Goal: Task Accomplishment & Management: Manage account settings

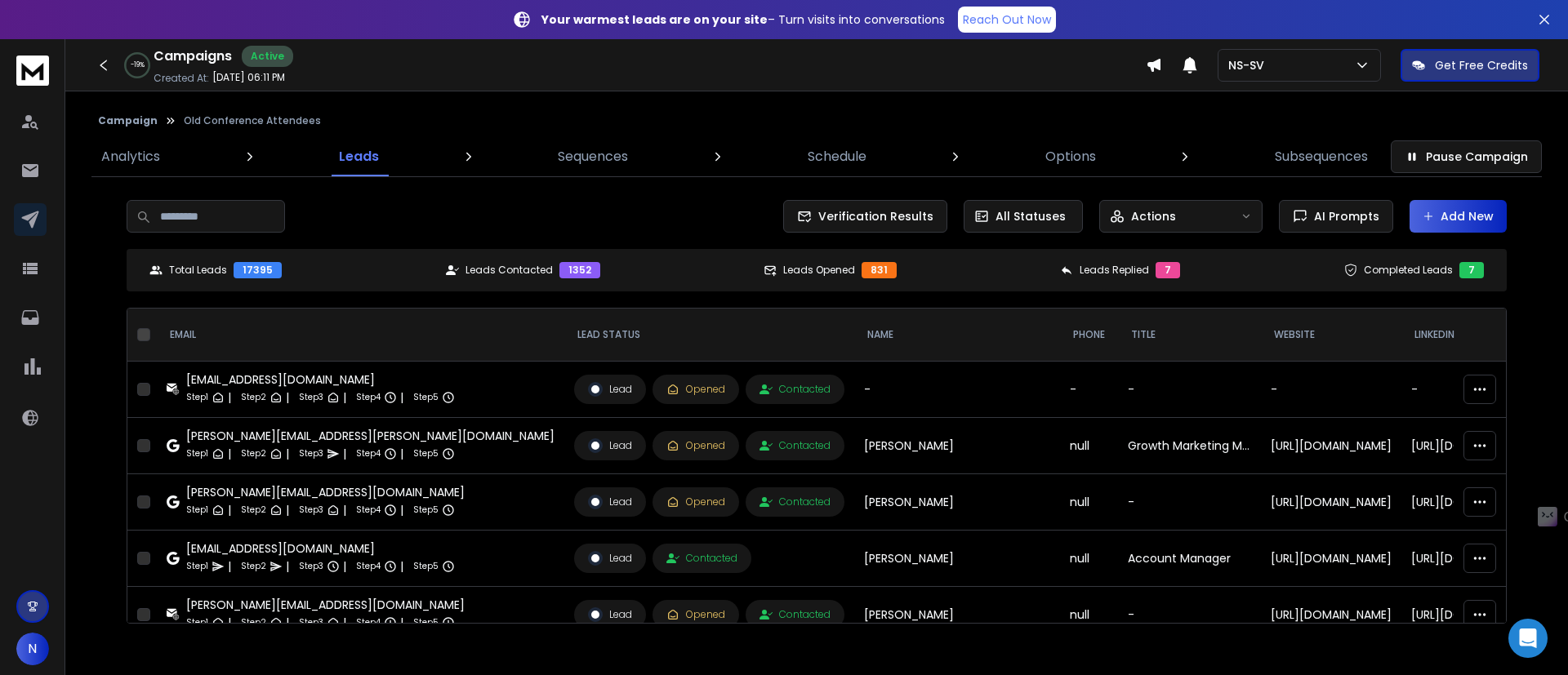
click at [1458, 215] on button "Add New" at bounding box center [1459, 216] width 97 height 33
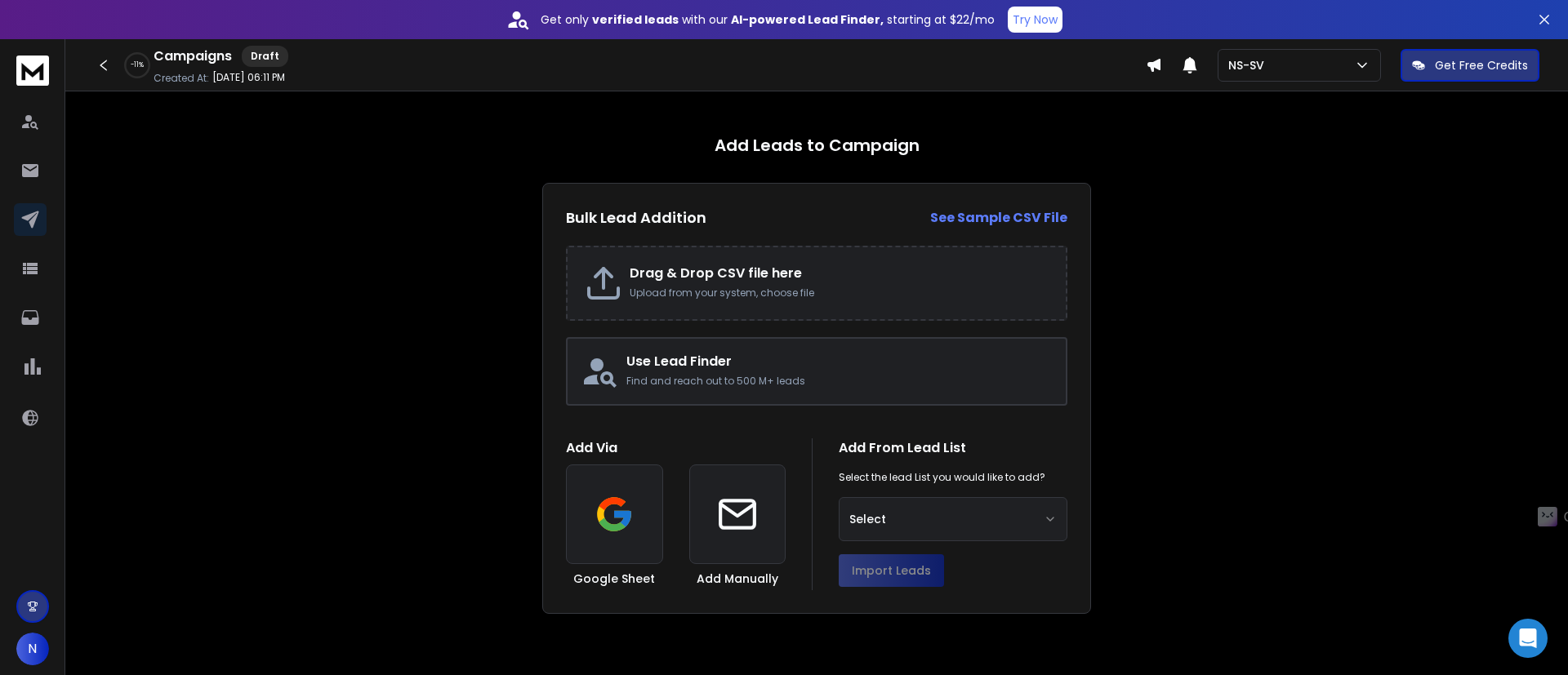
click at [743, 318] on div "Drag & Drop CSV file here Upload from your system, choose file" at bounding box center [816, 283] width 501 height 76
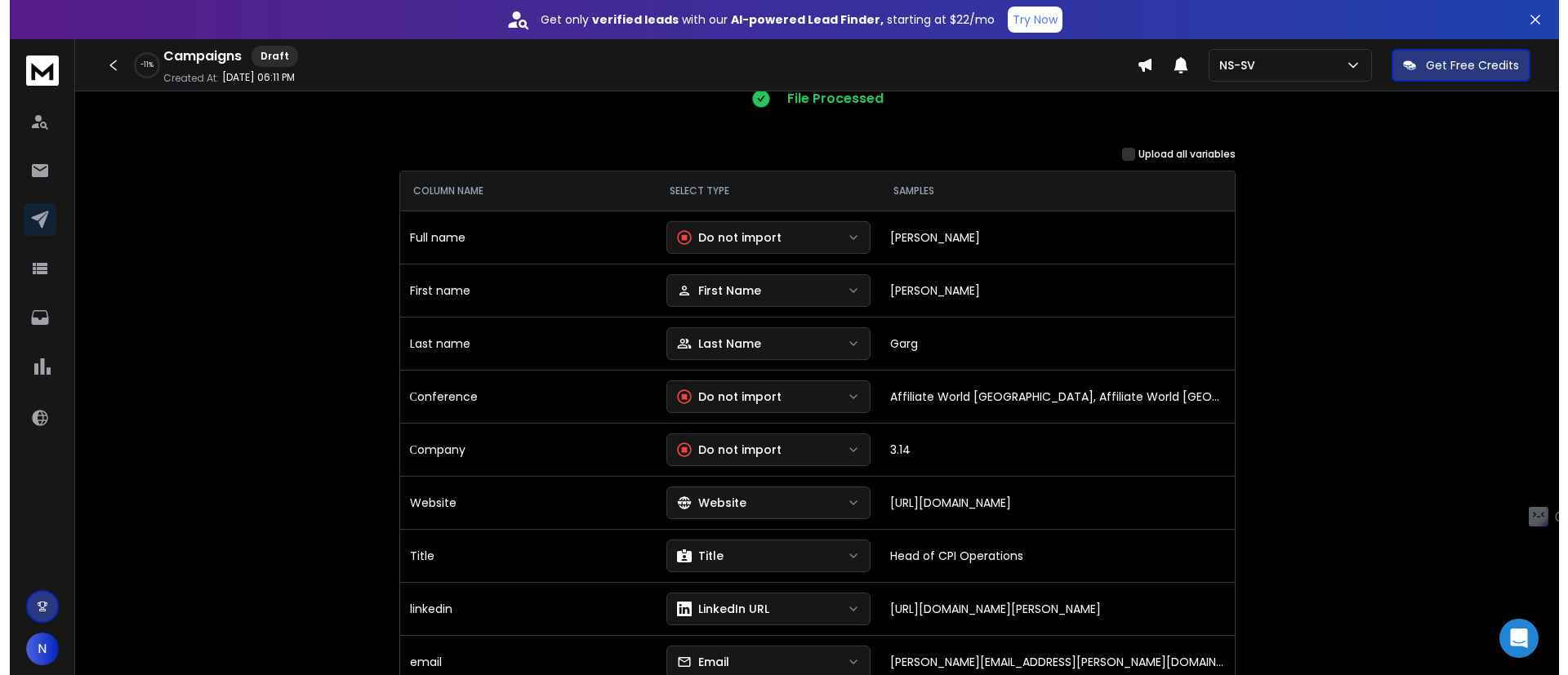
scroll to position [301, 0]
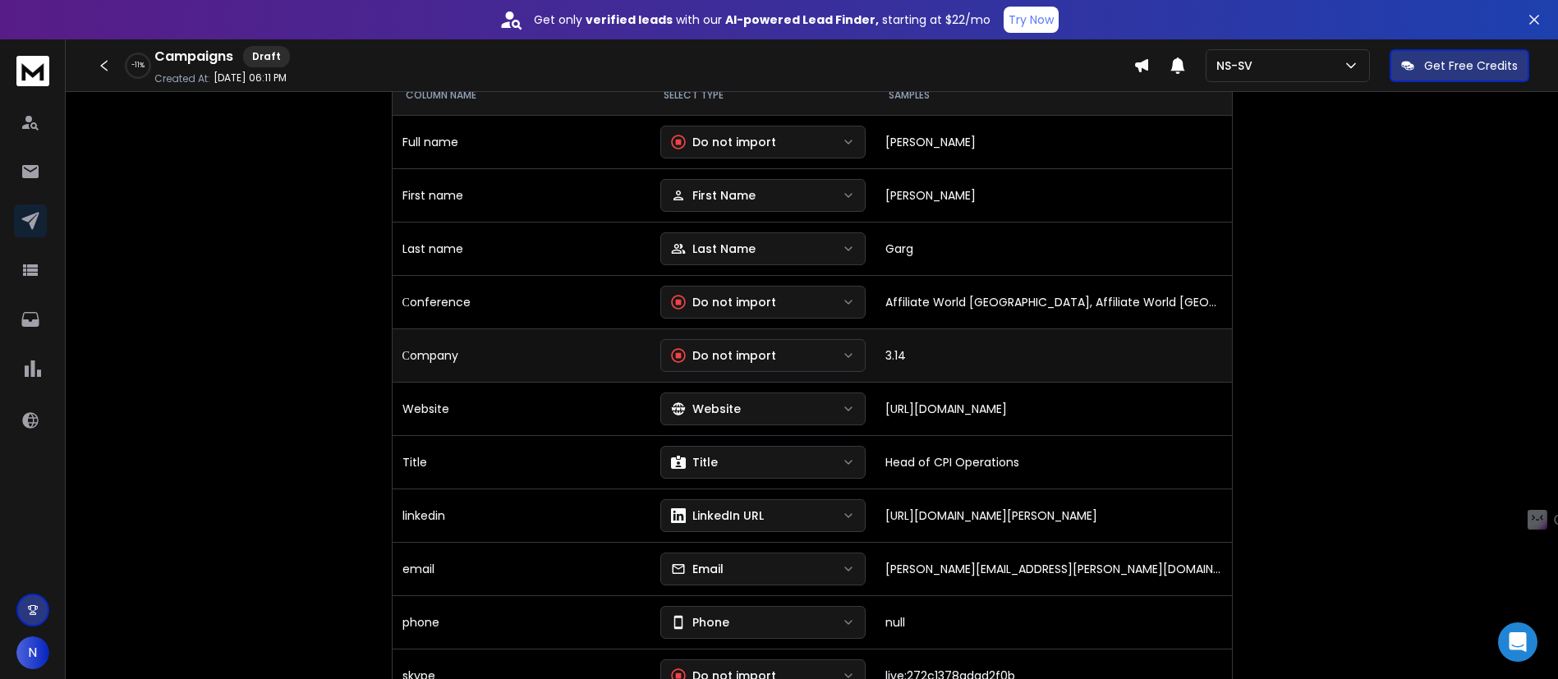
click at [729, 357] on div "Do not import" at bounding box center [723, 355] width 105 height 16
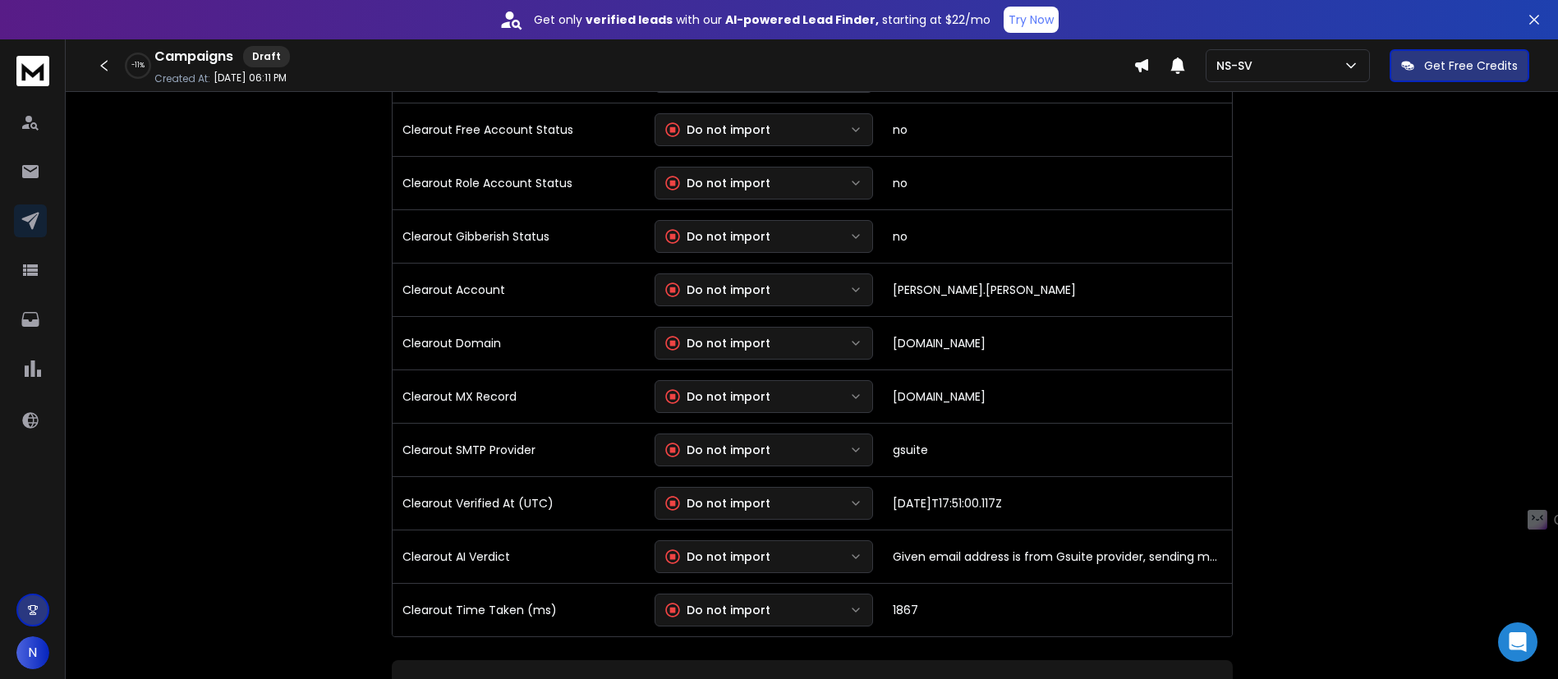
scroll to position [1383, 0]
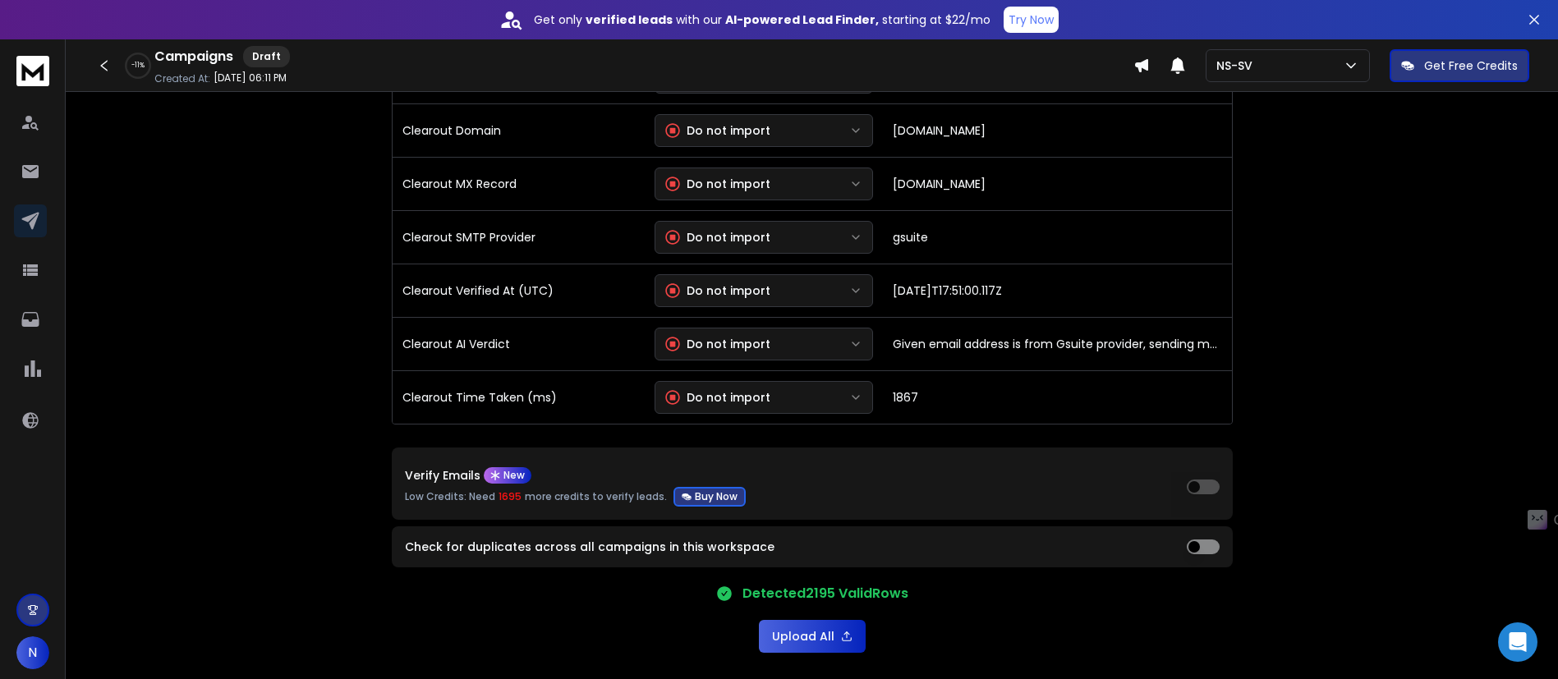
click at [820, 638] on button "Upload All" at bounding box center [812, 636] width 107 height 33
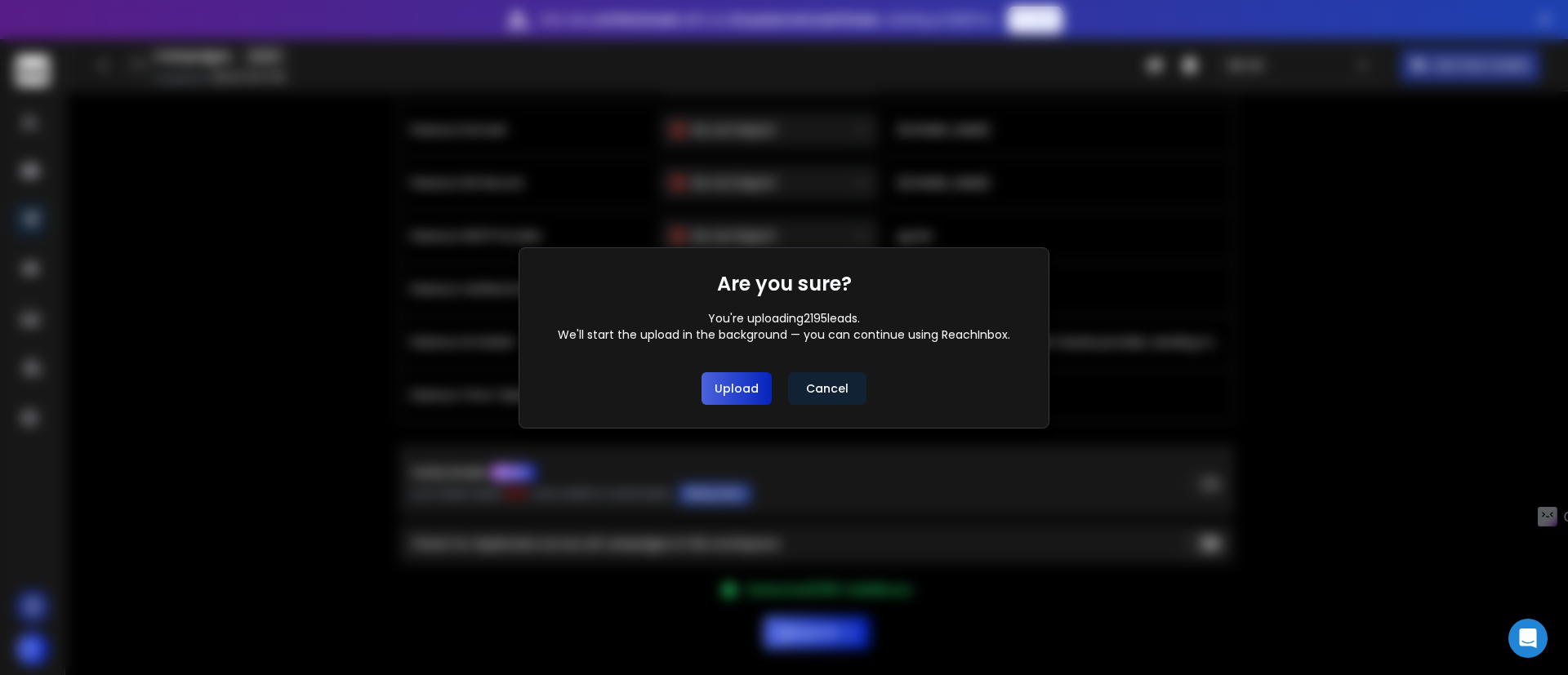
click at [815, 634] on div "Are you sure? You're uploading 2195 lead s . We'll start the upload in the back…" at bounding box center [784, 337] width 1568 height 675
click at [734, 387] on button "Upload" at bounding box center [737, 389] width 71 height 33
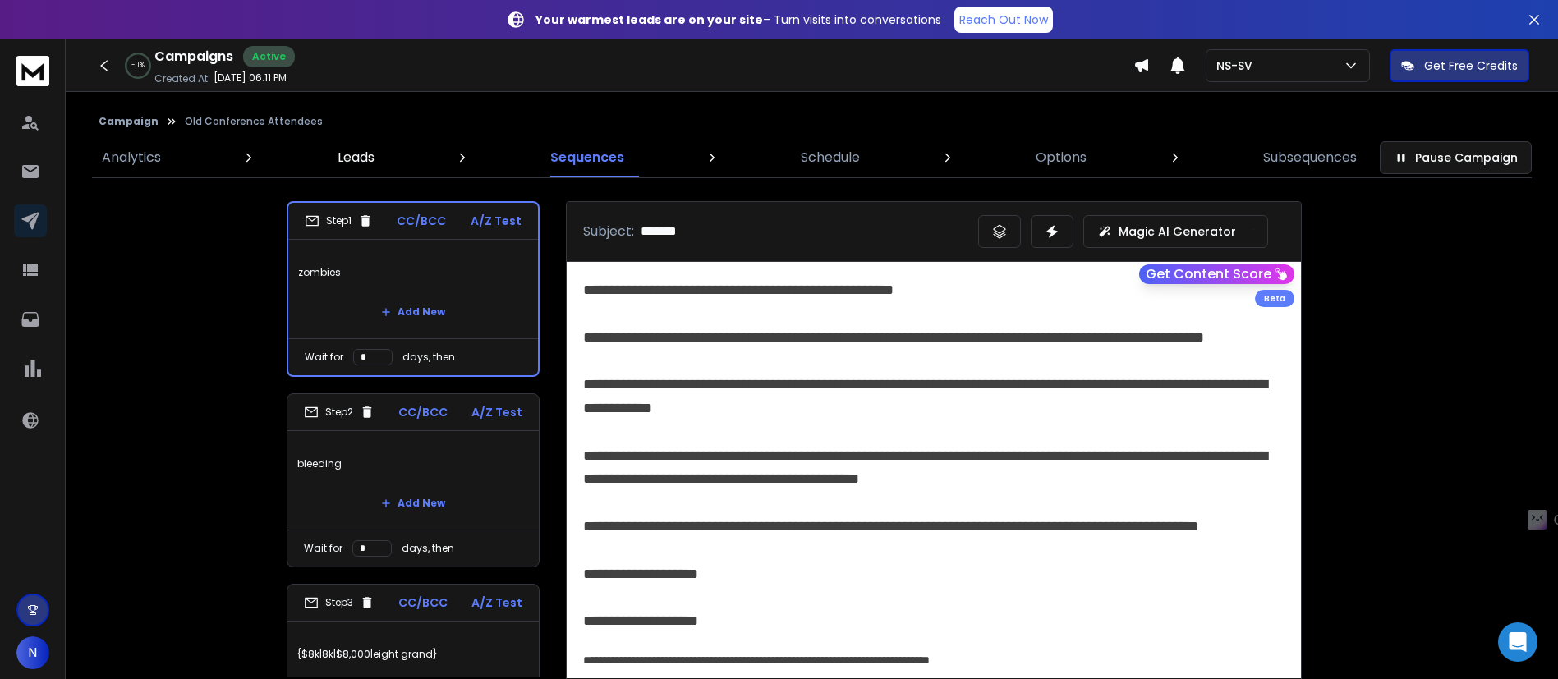
click at [349, 164] on p "Leads" at bounding box center [356, 158] width 37 height 20
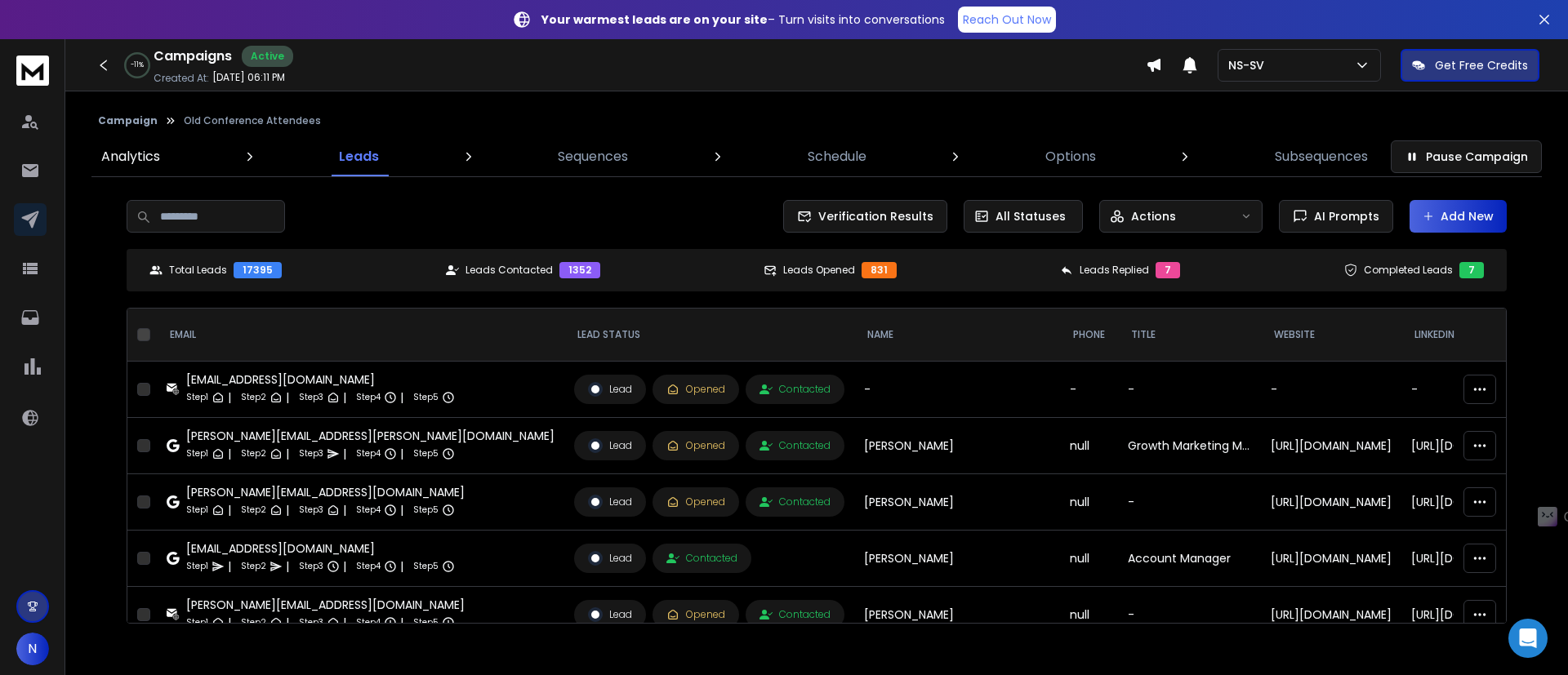
click at [119, 159] on p "Analytics" at bounding box center [130, 157] width 59 height 20
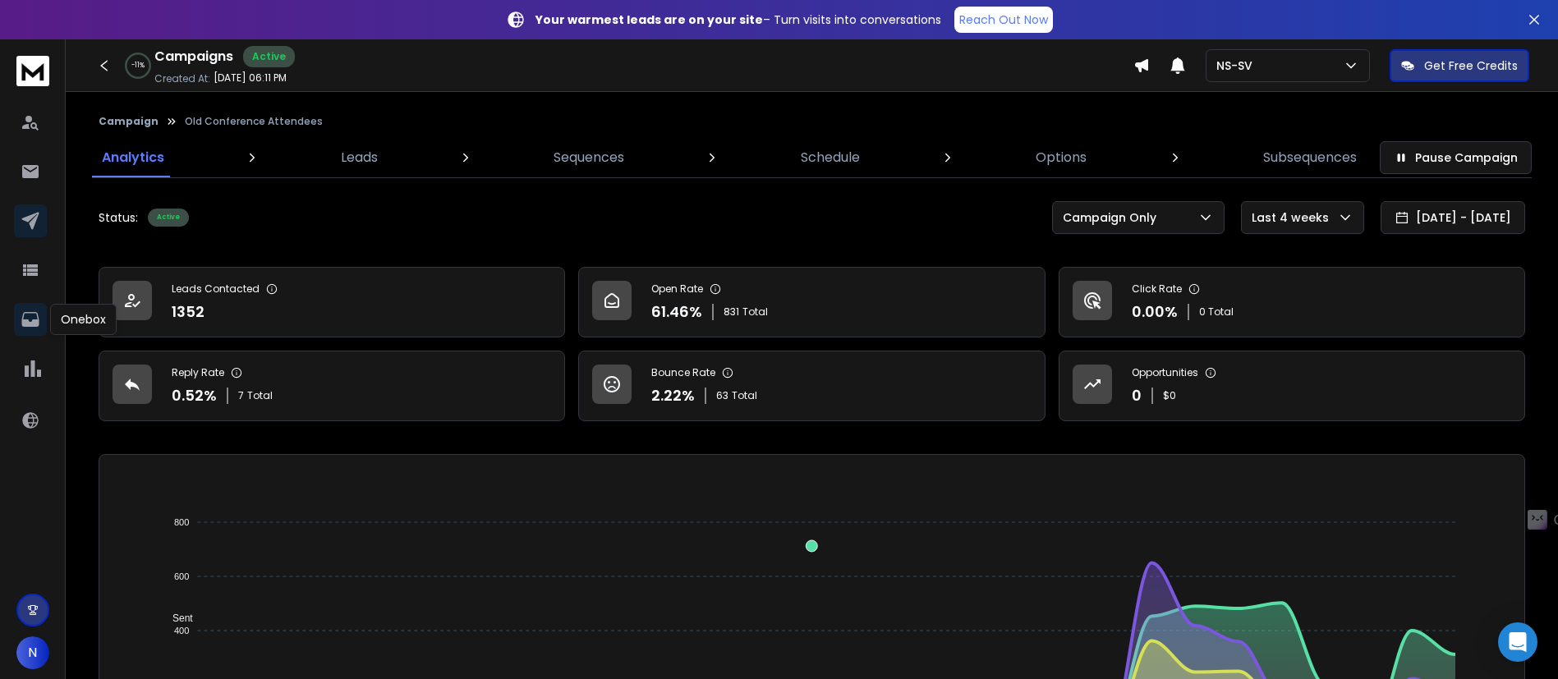
click at [28, 326] on icon at bounding box center [29, 319] width 17 height 15
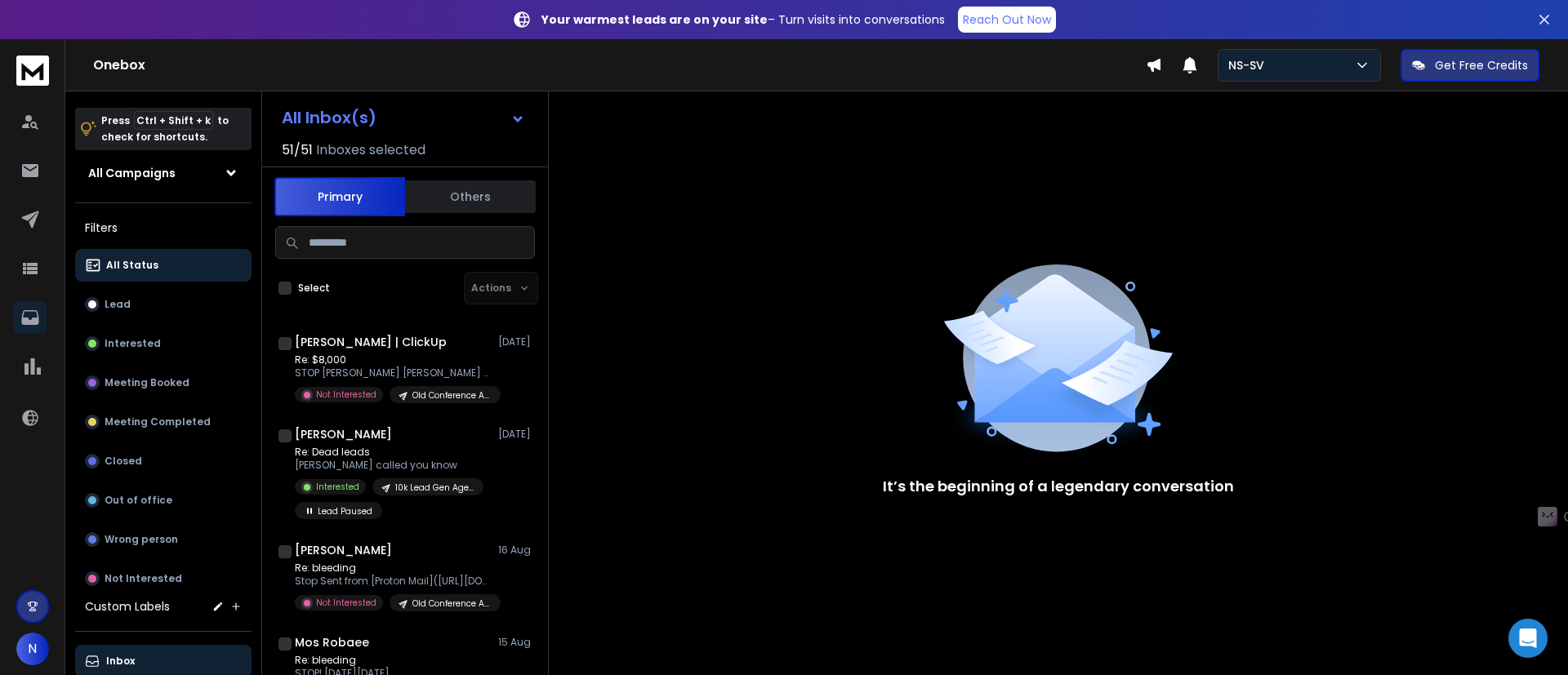
click at [1285, 62] on div "NS-SV" at bounding box center [1300, 66] width 142 height 16
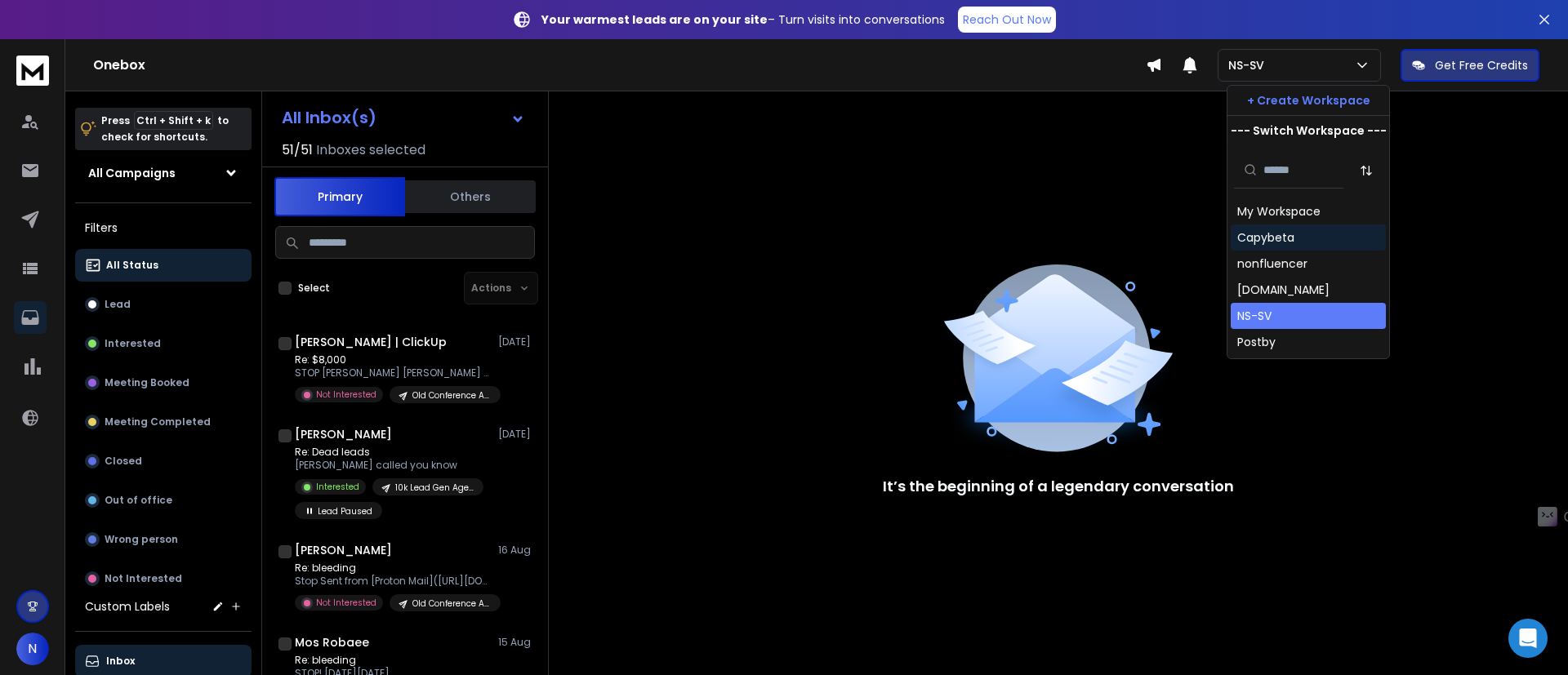
click at [1255, 232] on div "Capybeta" at bounding box center [1267, 238] width 58 height 16
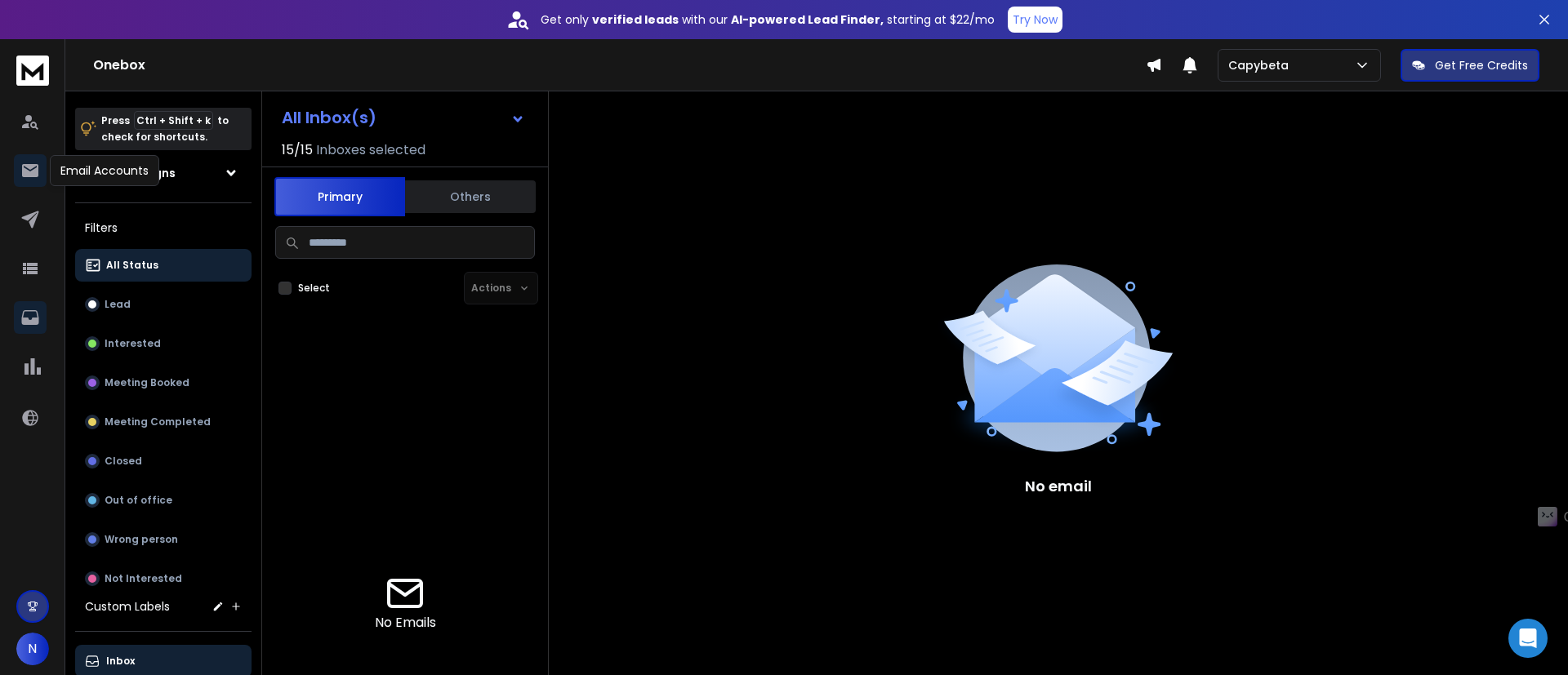
click at [31, 179] on icon at bounding box center [31, 171] width 20 height 20
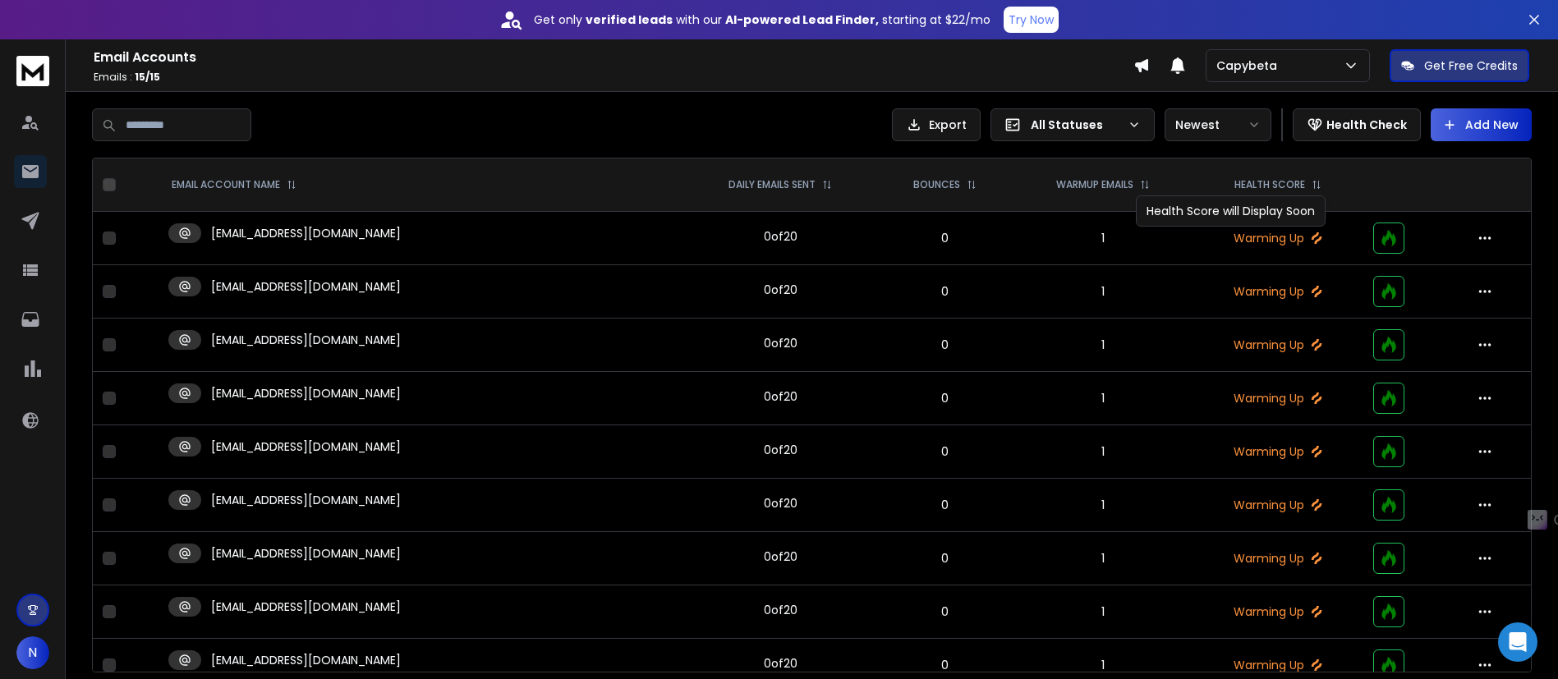
click at [1253, 245] on p "Warming Up" at bounding box center [1278, 238] width 150 height 16
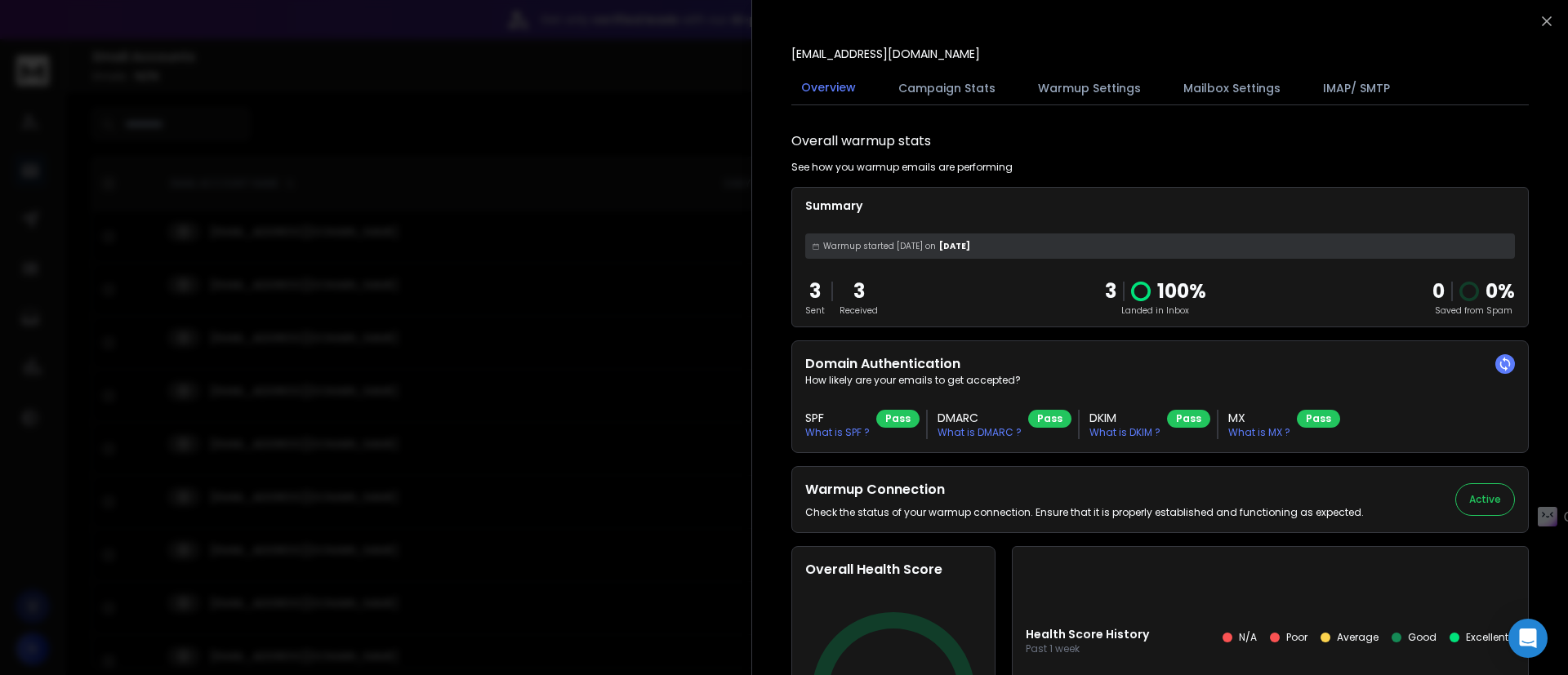
click at [1062, 70] on div "carolina@capybetazo.com Overview Campaign Stats Warmup Settings Mailbox Setting…" at bounding box center [1159, 643] width 777 height 1248
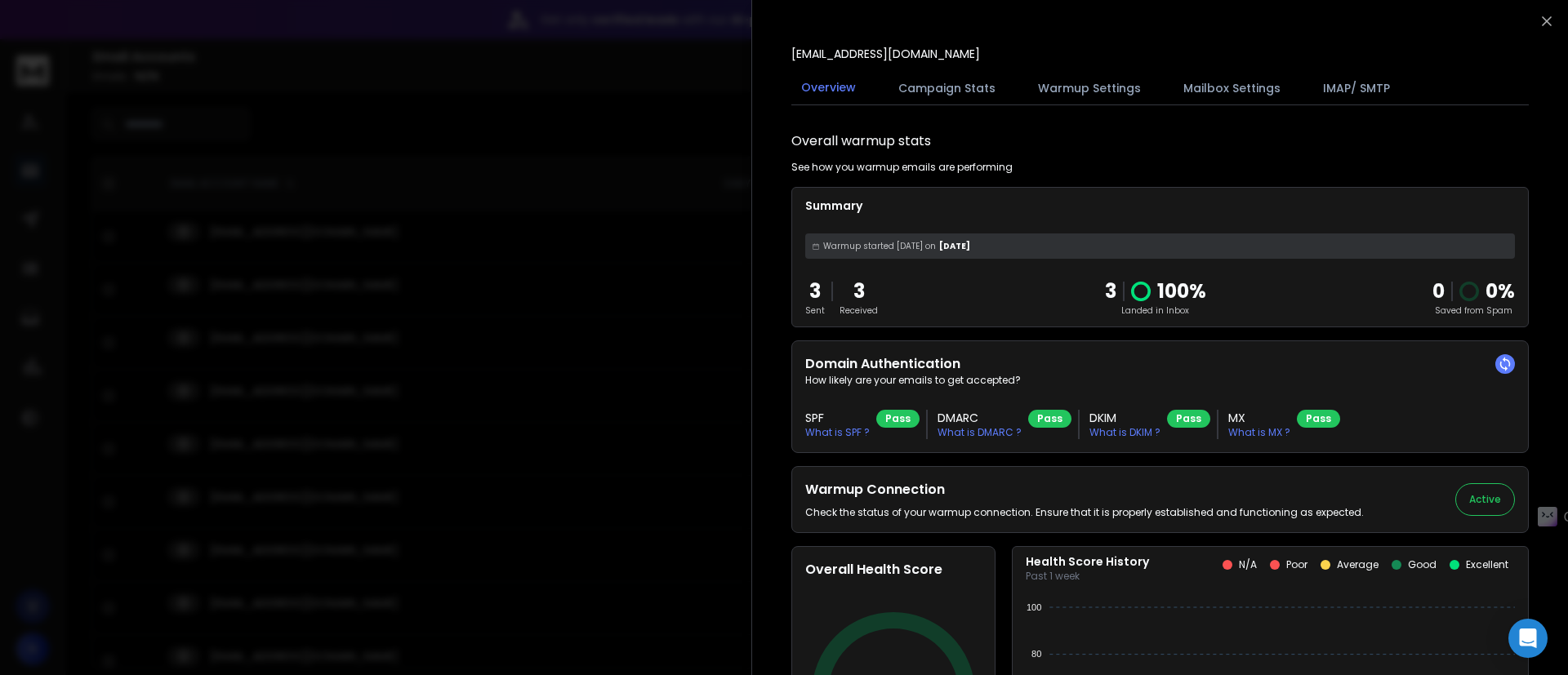
click at [1192, 75] on button "Mailbox Settings" at bounding box center [1231, 88] width 116 height 36
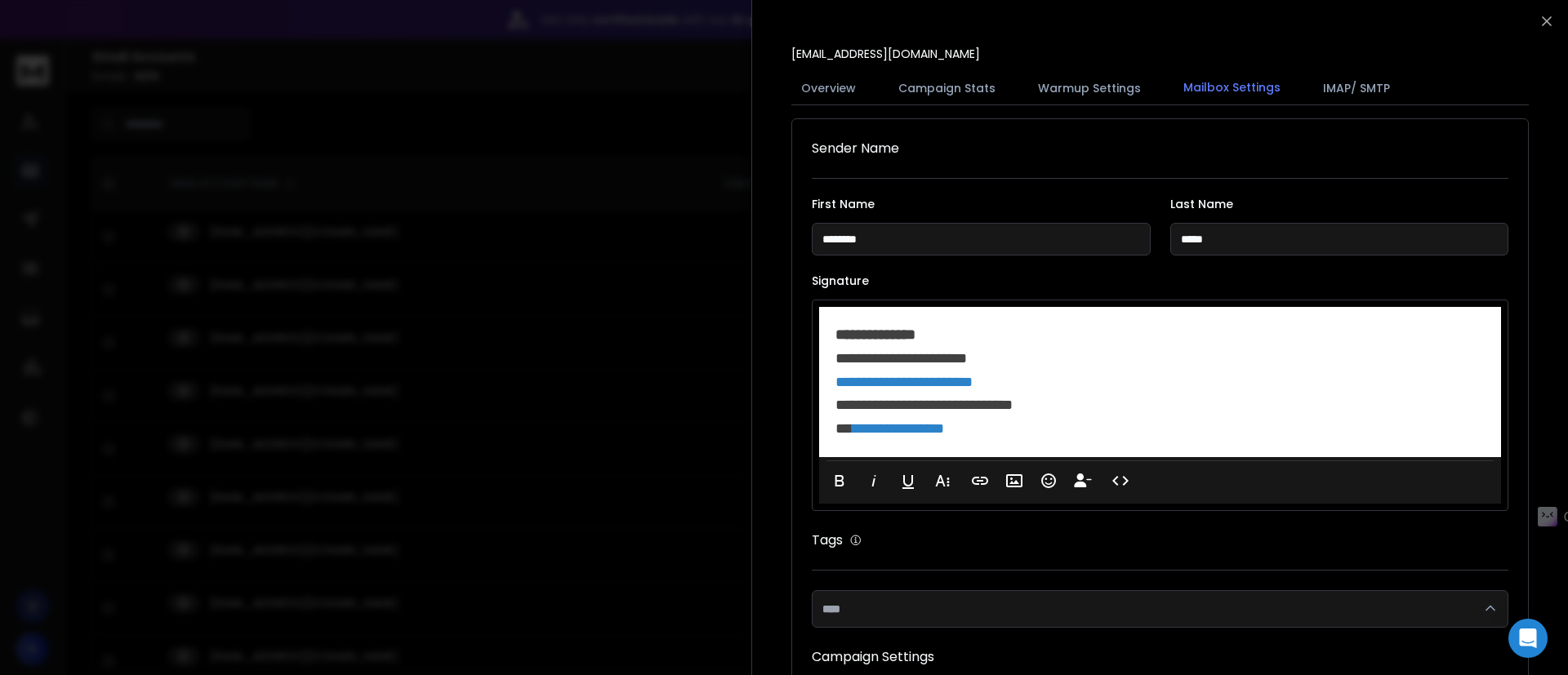
click at [1313, 75] on button "IMAP/ SMTP" at bounding box center [1356, 88] width 87 height 36
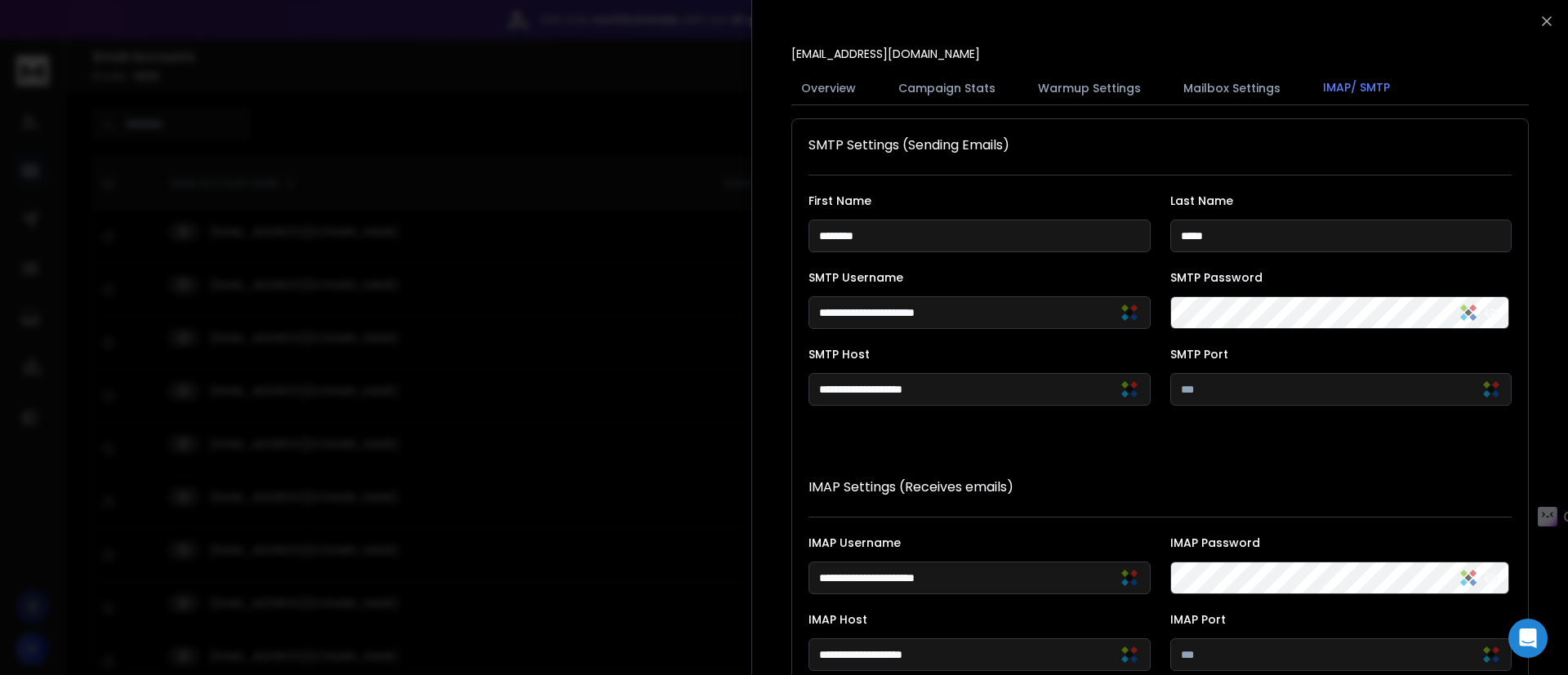
click at [939, 81] on button "Campaign Stats" at bounding box center [947, 88] width 116 height 36
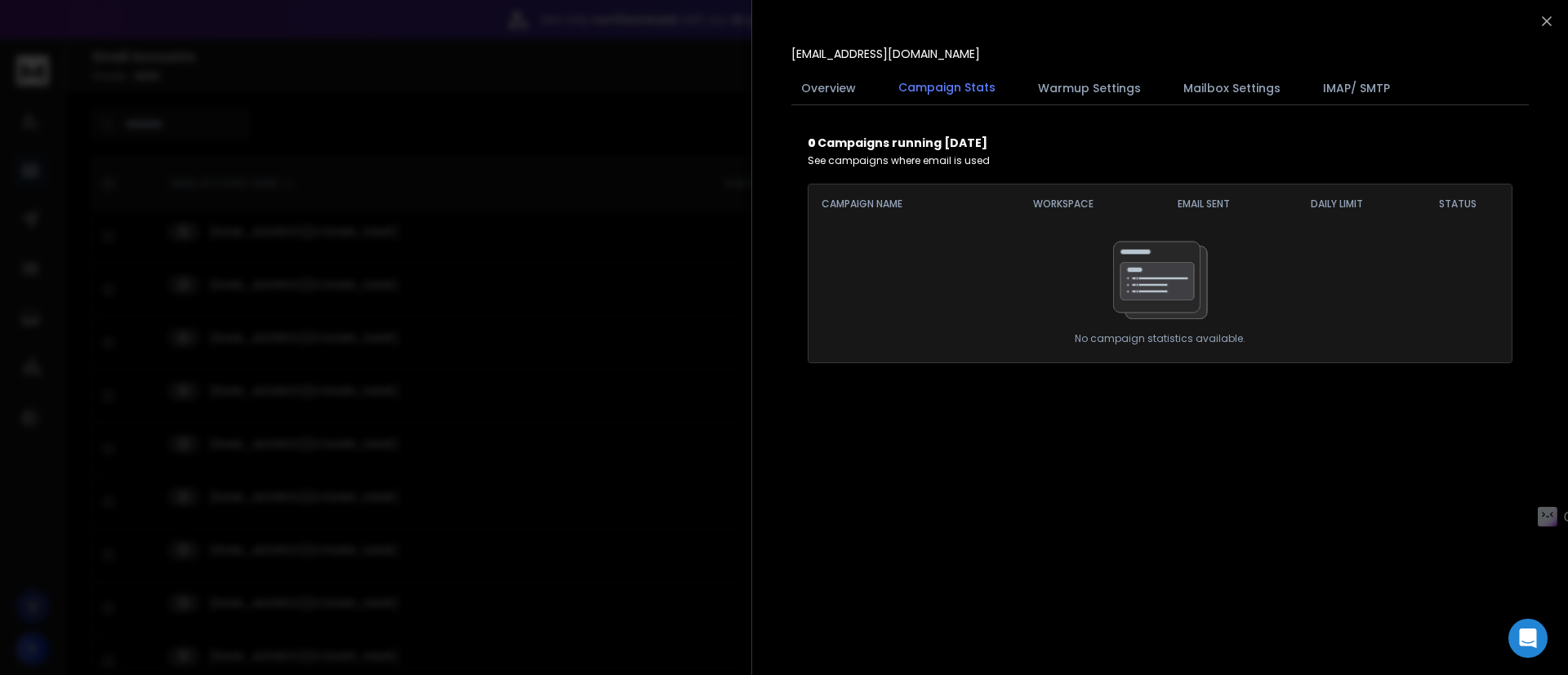
click at [827, 77] on button "Overview" at bounding box center [828, 88] width 75 height 36
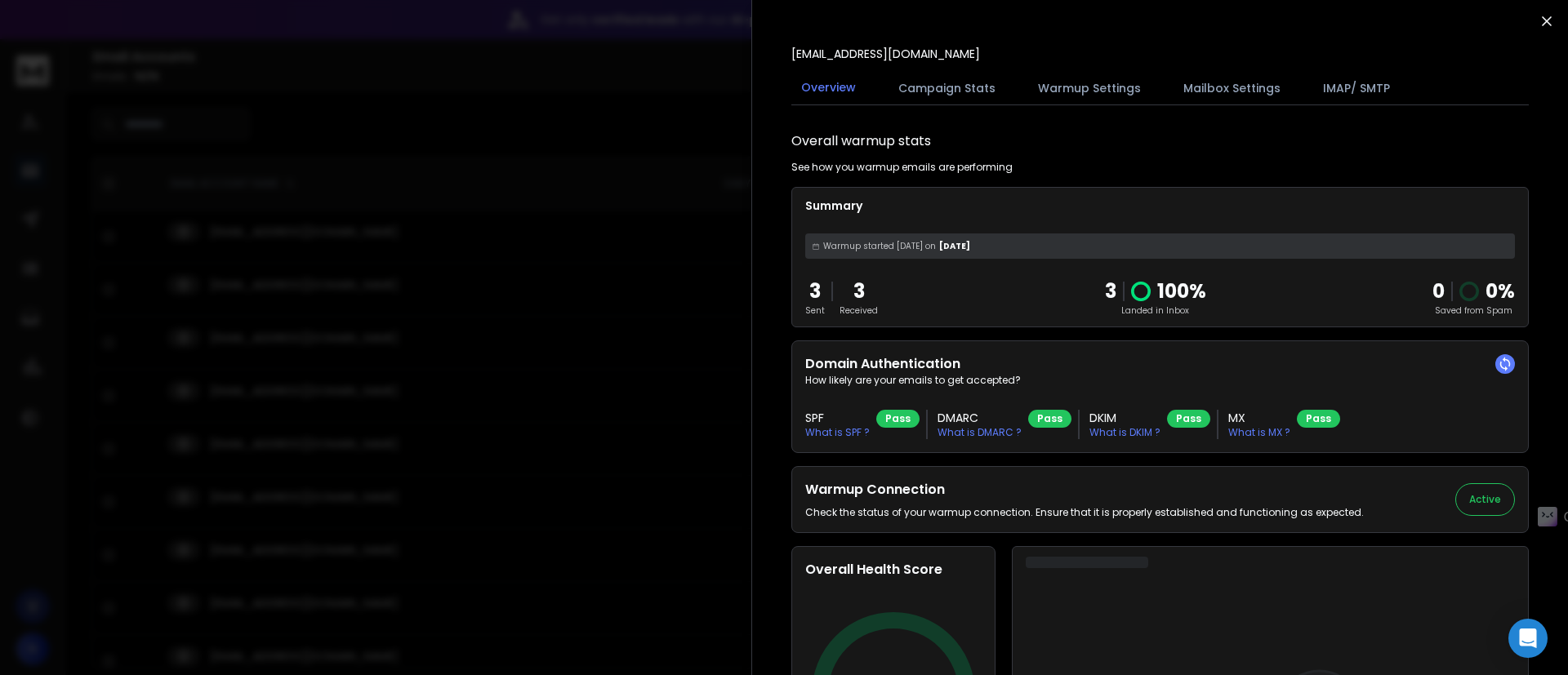
click at [1546, 23] on icon "button" at bounding box center [1547, 21] width 16 height 16
